Goal: Communication & Community: Answer question/provide support

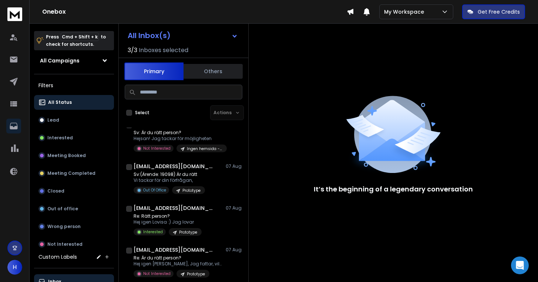
scroll to position [319, 0]
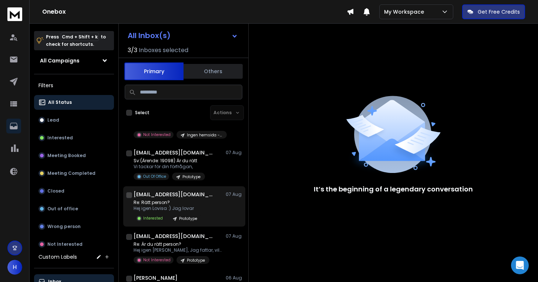
click at [160, 200] on p "Re: Rätt person?" at bounding box center [168, 203] width 68 height 6
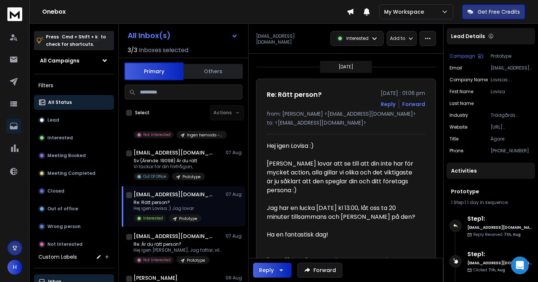
click at [266, 273] on div "Reply" at bounding box center [266, 270] width 15 height 7
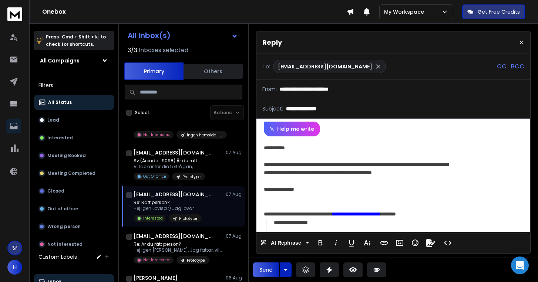
click at [266, 269] on button "Send" at bounding box center [266, 270] width 26 height 15
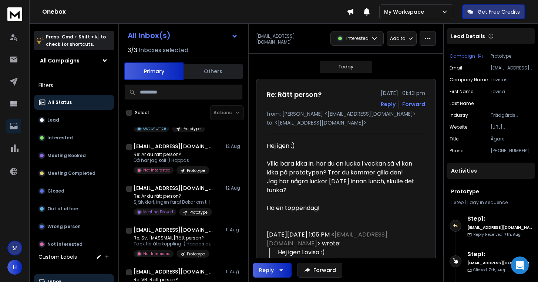
scroll to position [0, 0]
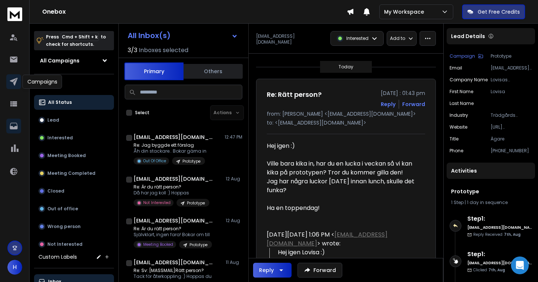
click at [14, 84] on icon at bounding box center [14, 82] width 8 height 8
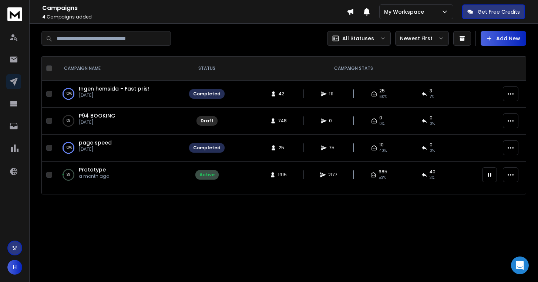
click at [134, 170] on div "3 % Prototype a month ago" at bounding box center [120, 175] width 115 height 18
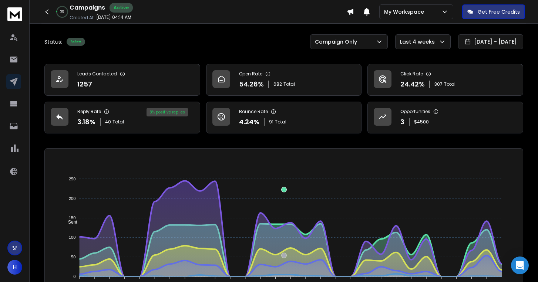
scroll to position [27, 0]
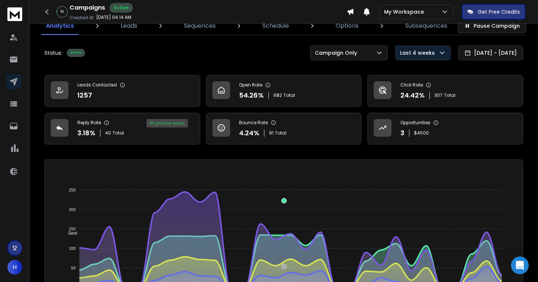
click at [411, 56] on p "Last 4 weeks" at bounding box center [419, 52] width 38 height 7
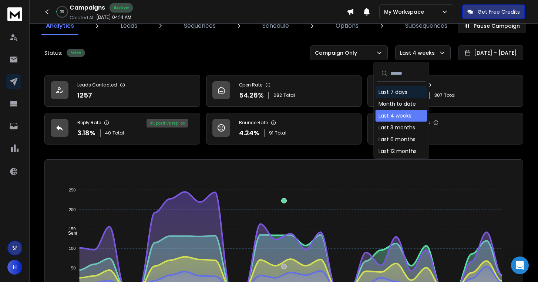
click at [349, 67] on div "Status: Active Pause Campaign Campaign Only Last 4 weeks 16 Jul 2025 - 13 Aug 2…" at bounding box center [283, 273] width 479 height 457
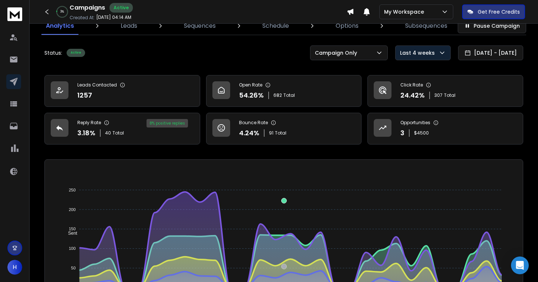
click at [400, 56] on p "Last 4 weeks" at bounding box center [419, 52] width 38 height 7
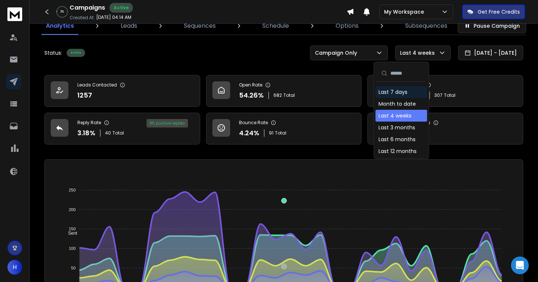
click at [393, 88] on div "Last 7 days" at bounding box center [392, 91] width 29 height 7
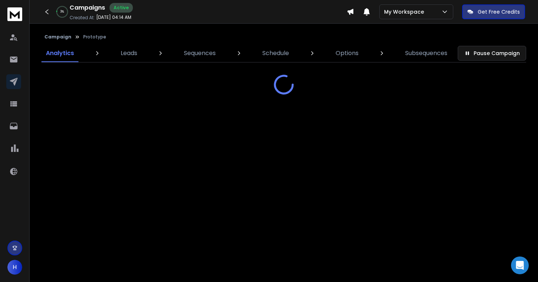
scroll to position [0, 0]
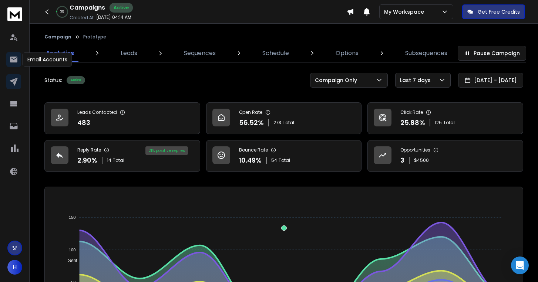
click at [14, 65] on link at bounding box center [13, 59] width 15 height 15
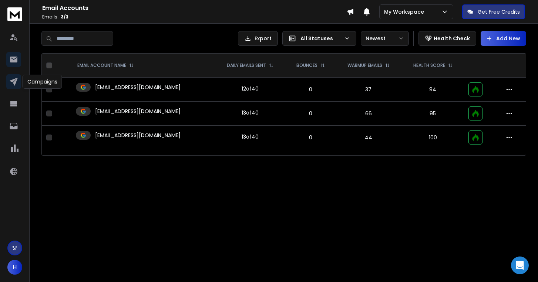
click at [13, 84] on icon at bounding box center [13, 81] width 9 height 9
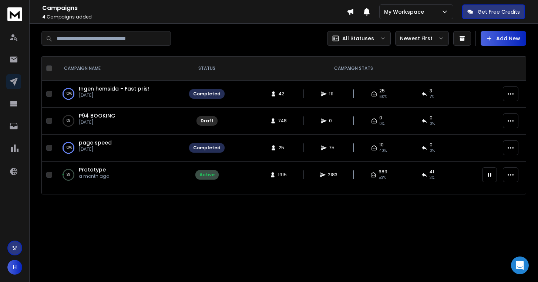
click at [124, 179] on div "3 % Prototype a month ago" at bounding box center [120, 175] width 115 height 18
